Goal: Check status: Check status

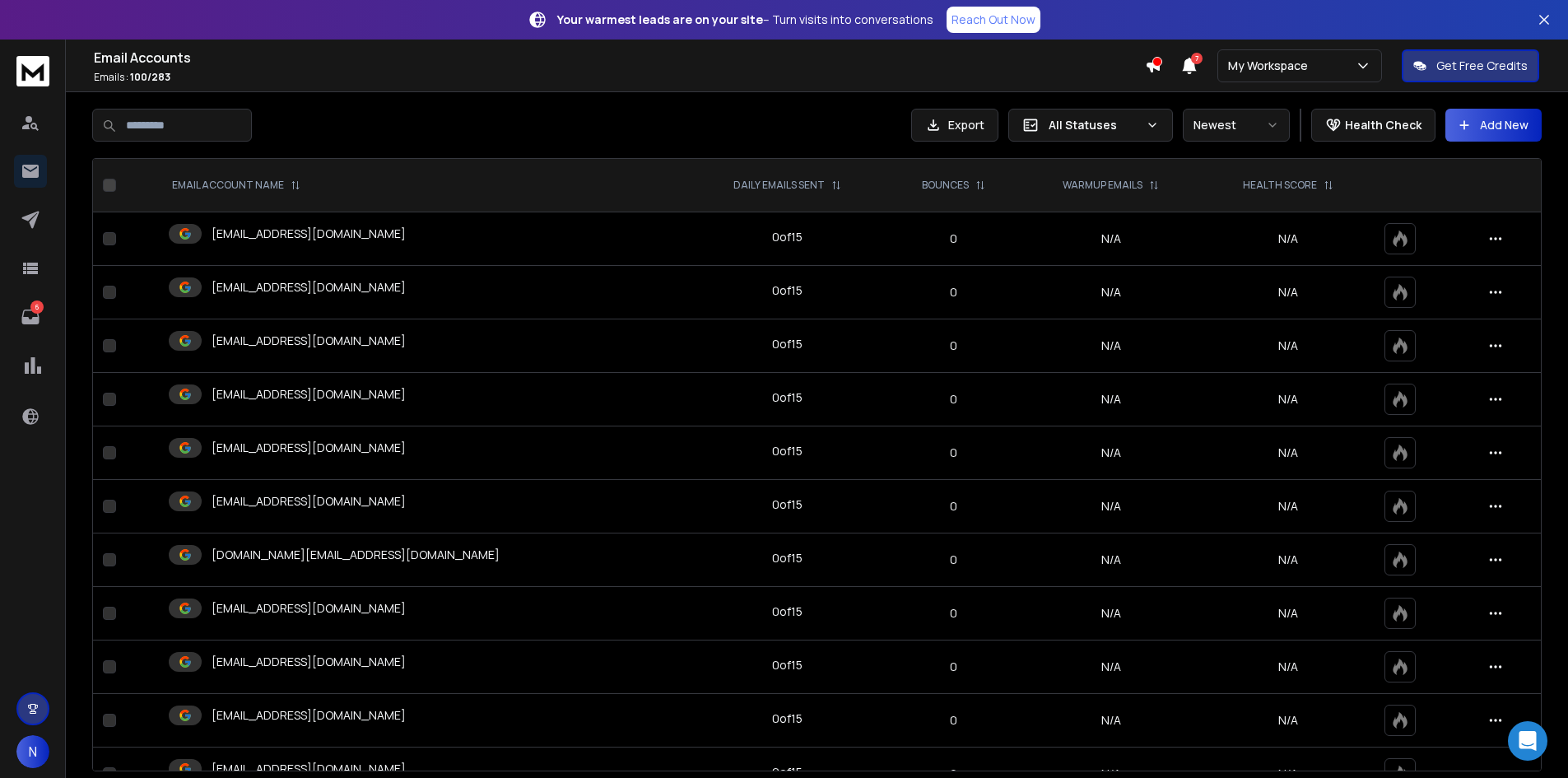
scroll to position [263, 0]
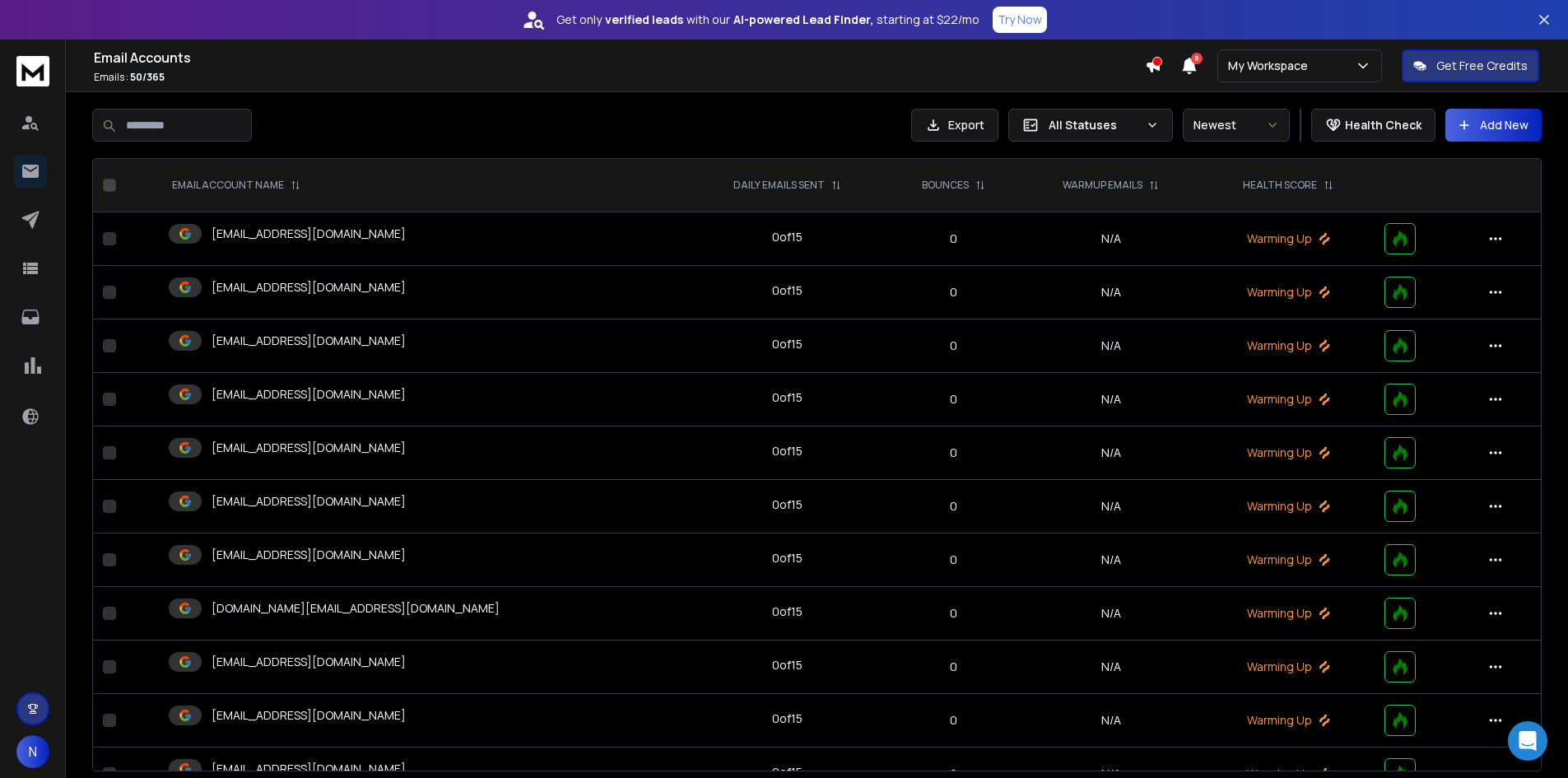
click at [154, 78] on span "50 / 365" at bounding box center [147, 77] width 34 height 14
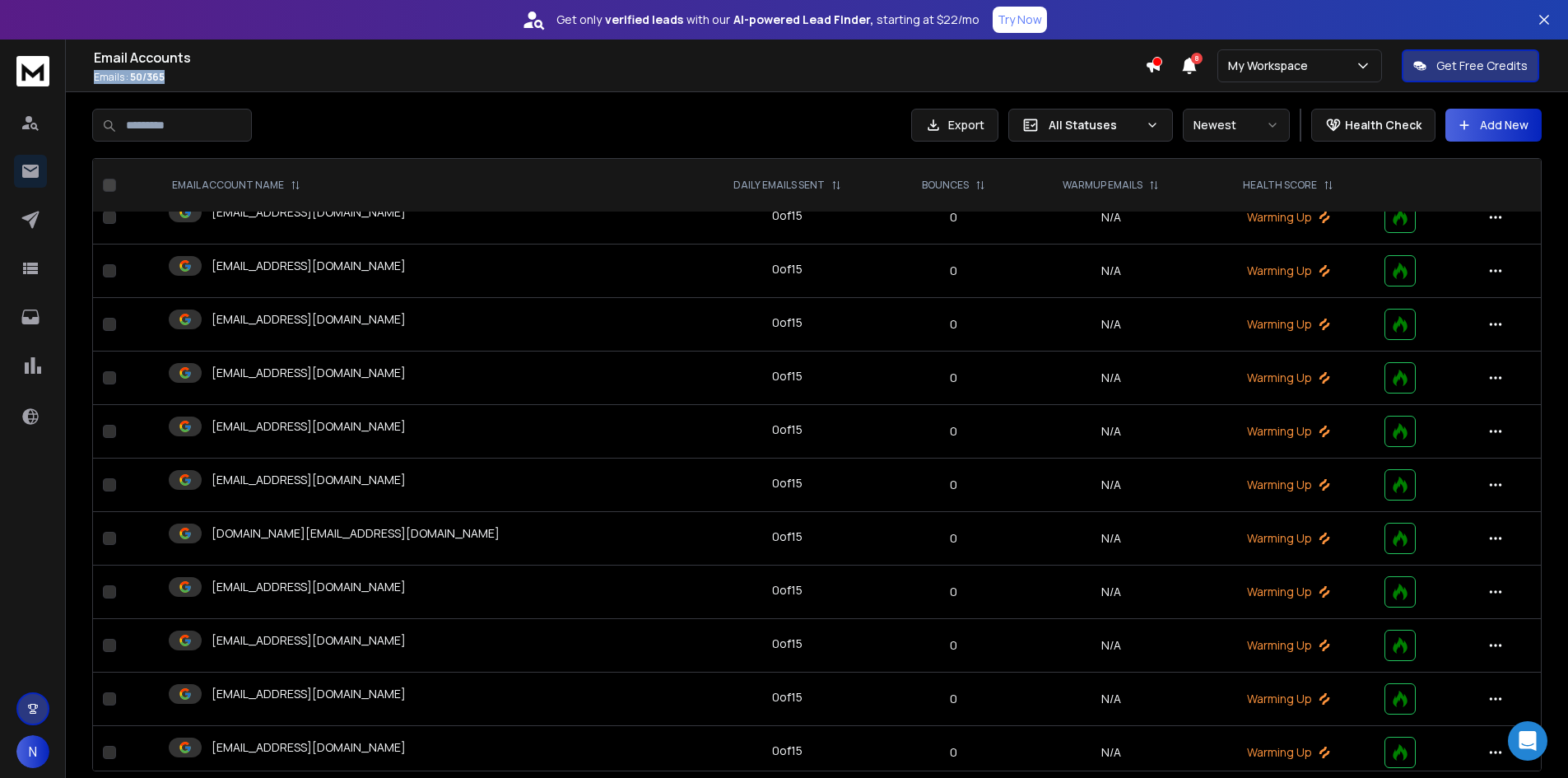
scroll to position [2157, 0]
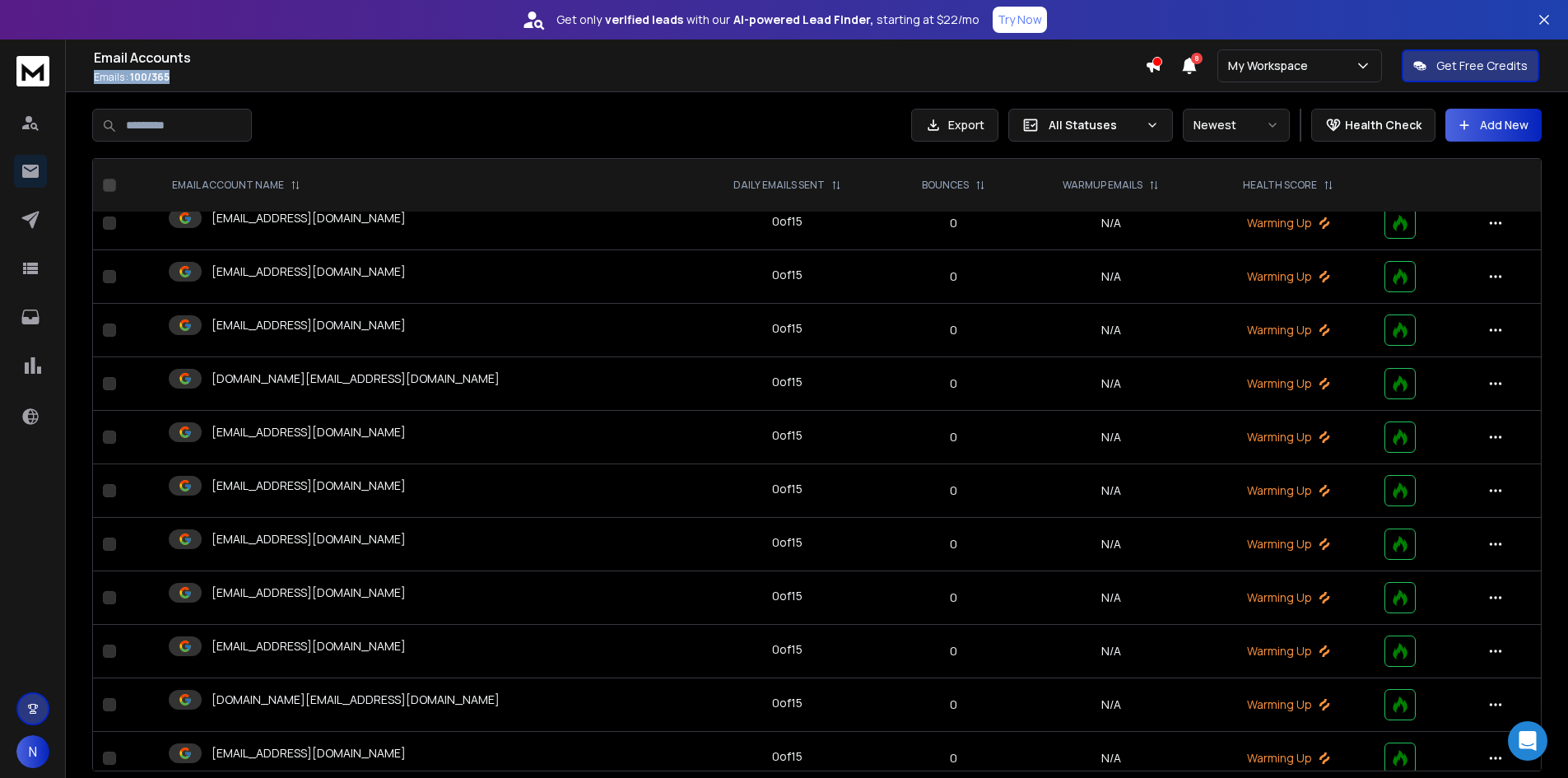
click at [168, 74] on span "100 / 365" at bounding box center [150, 77] width 40 height 14
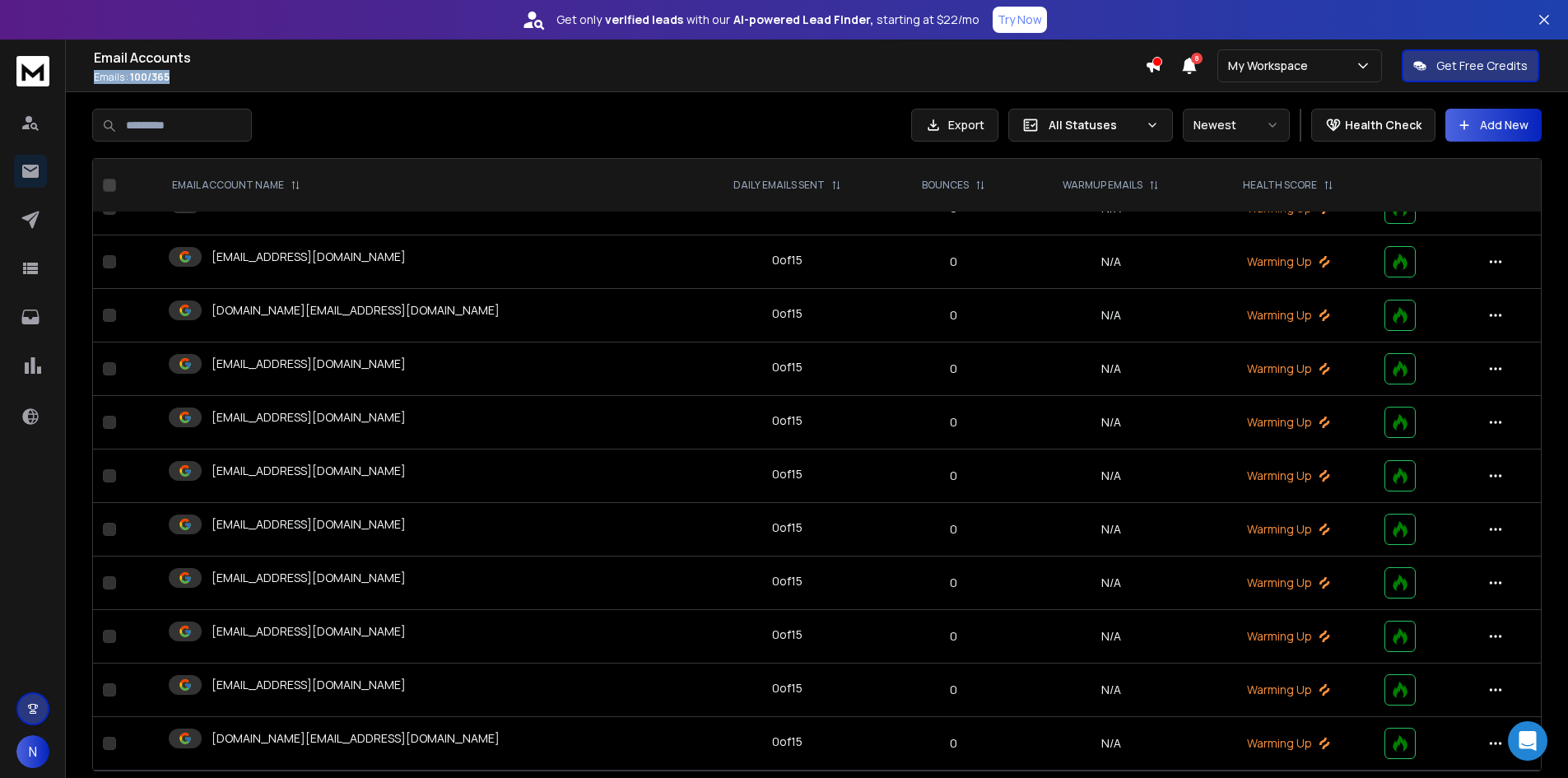
scroll to position [0, 0]
